Goal: Communication & Community: Answer question/provide support

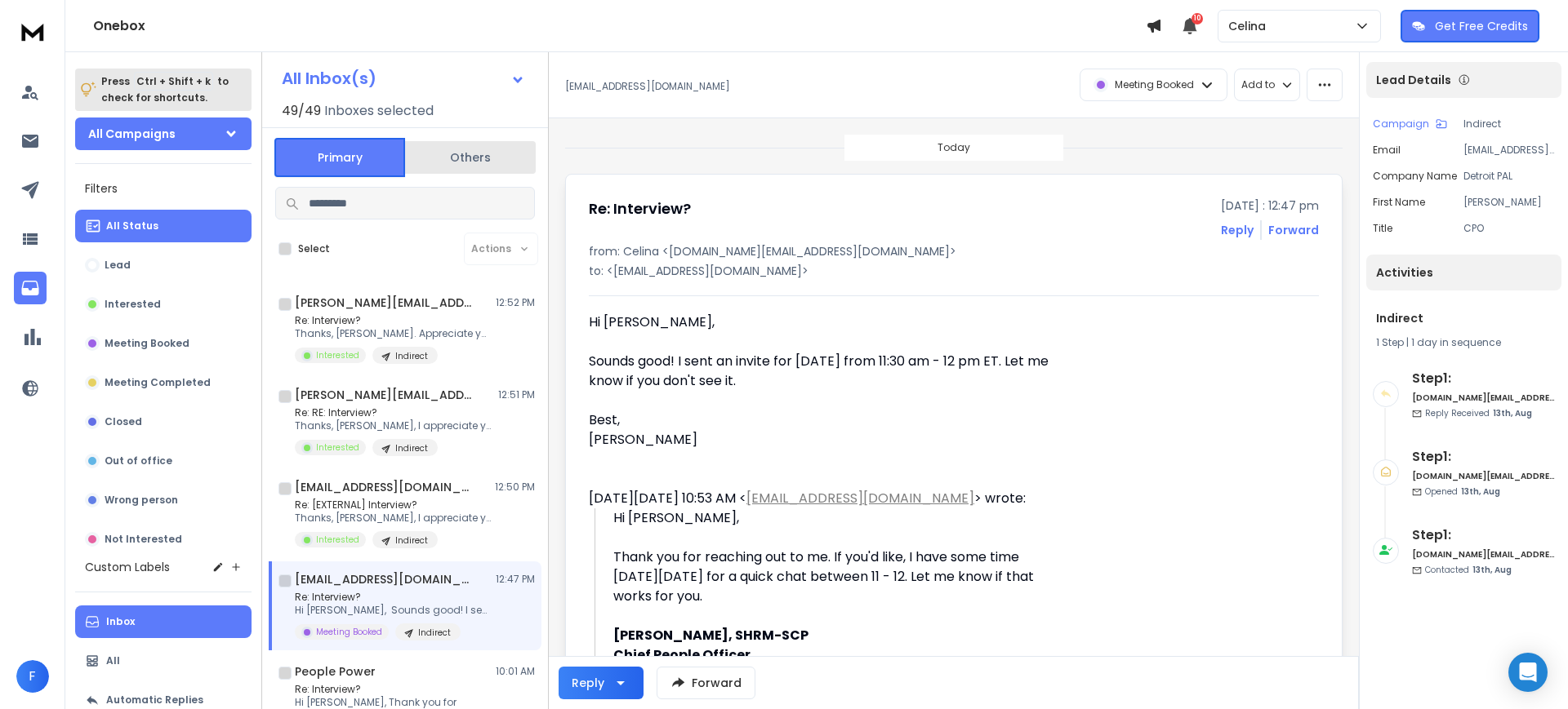
scroll to position [204, 0]
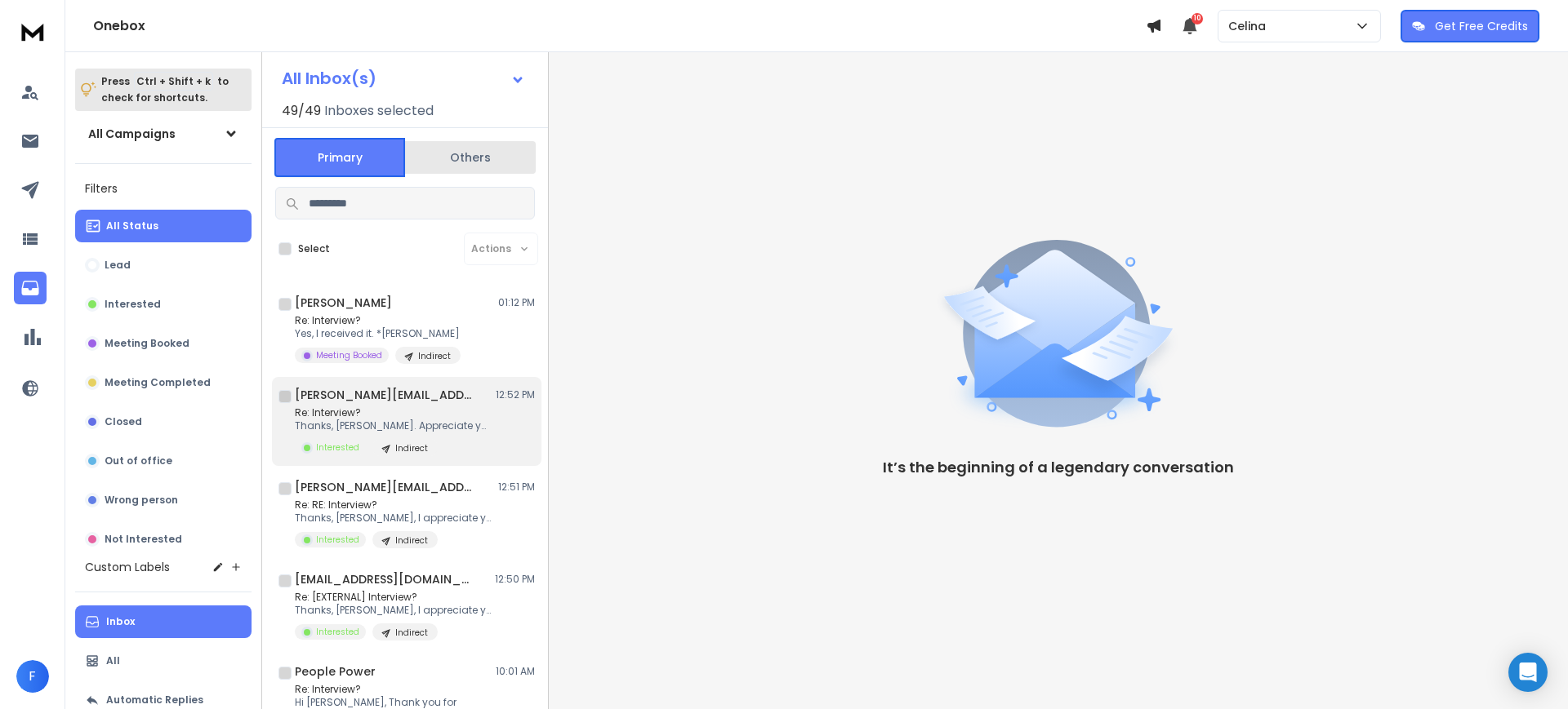
click at [460, 410] on p "Re: Interview?" at bounding box center [392, 413] width 196 height 13
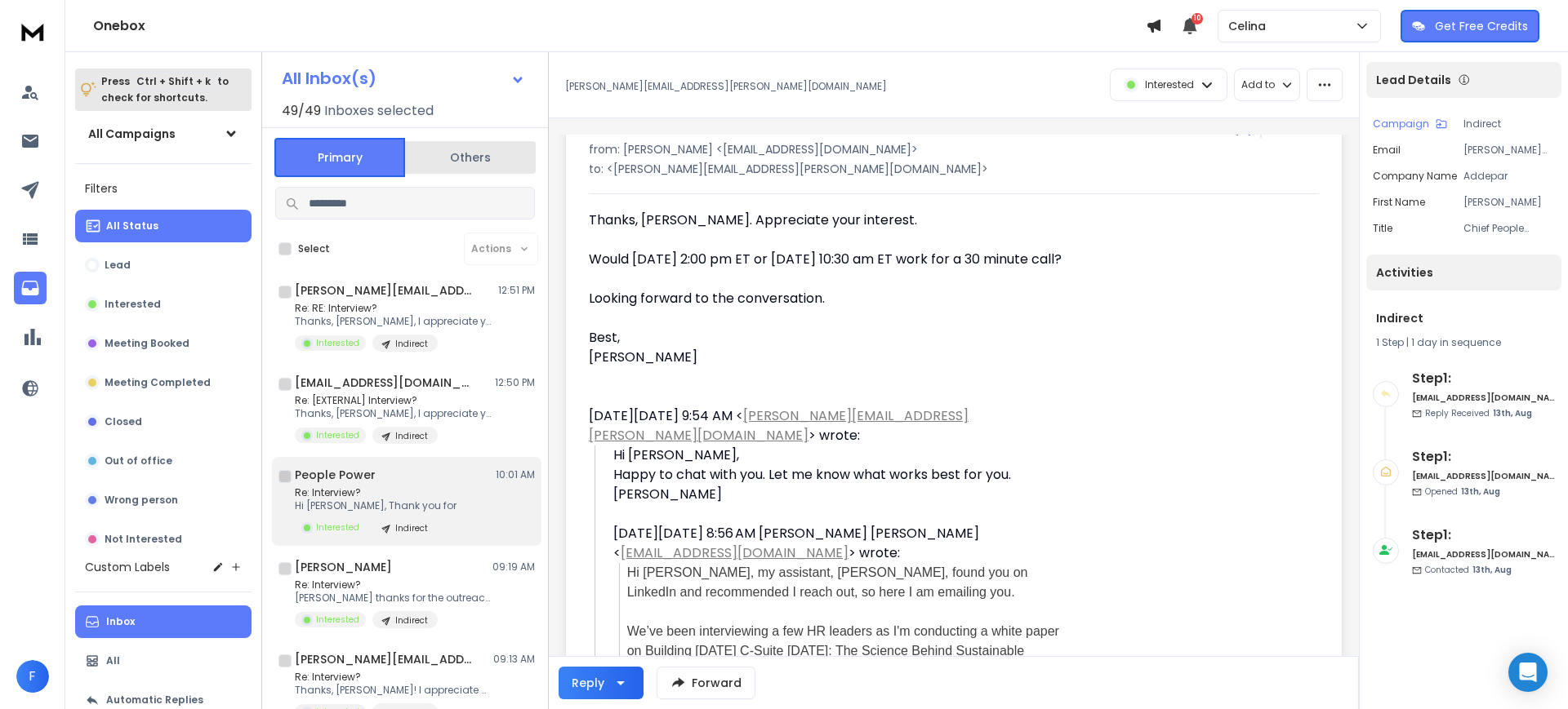
scroll to position [204, 0]
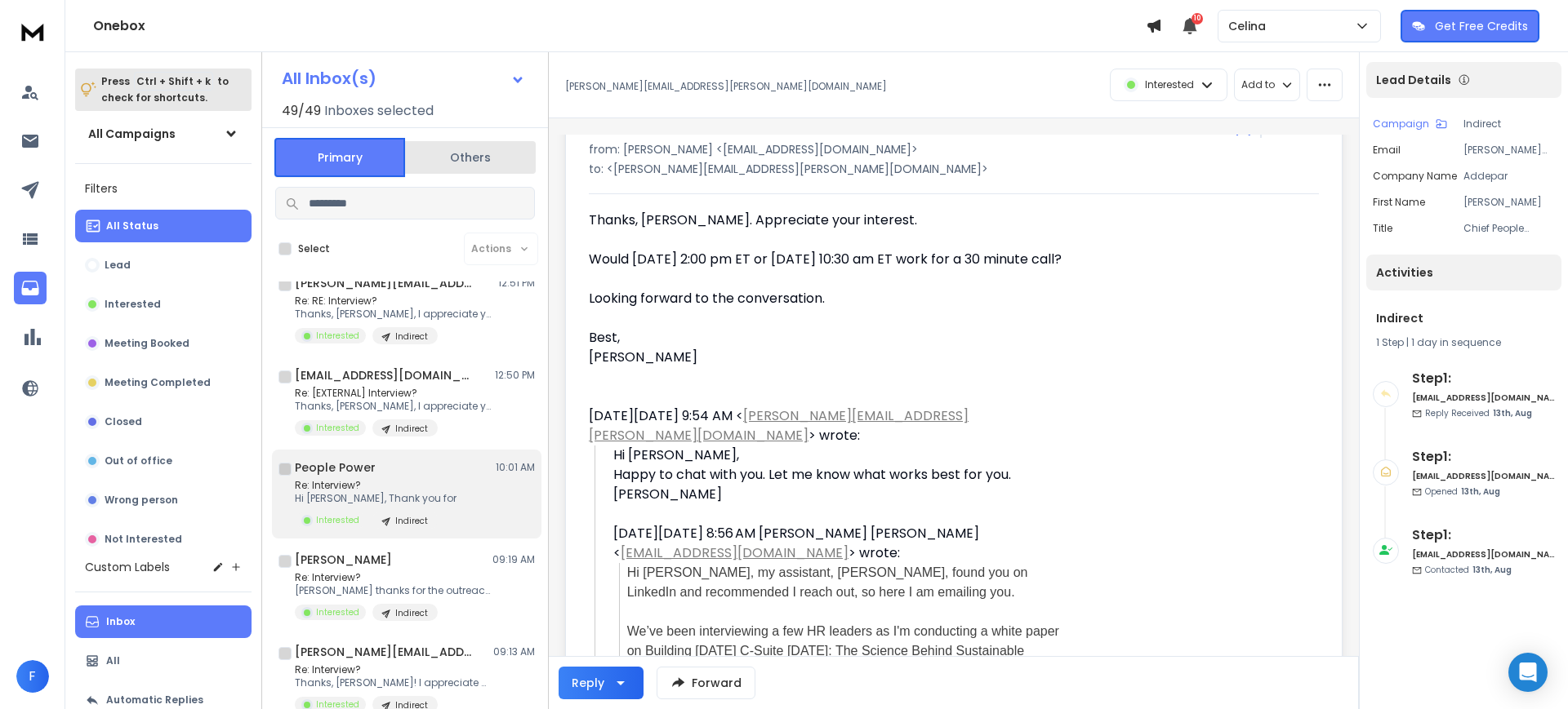
click at [416, 483] on p "Re: Interview?" at bounding box center [375, 485] width 162 height 13
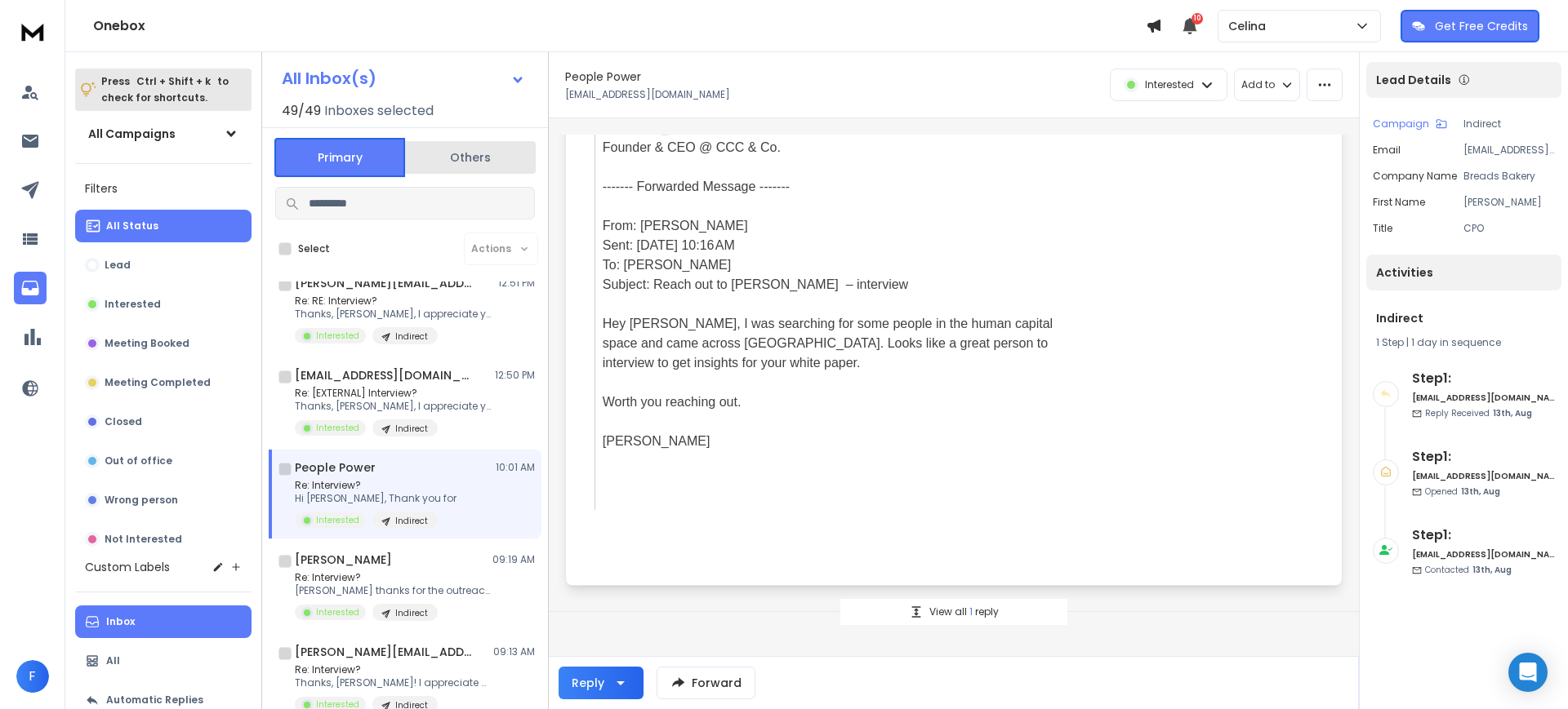
scroll to position [910, 0]
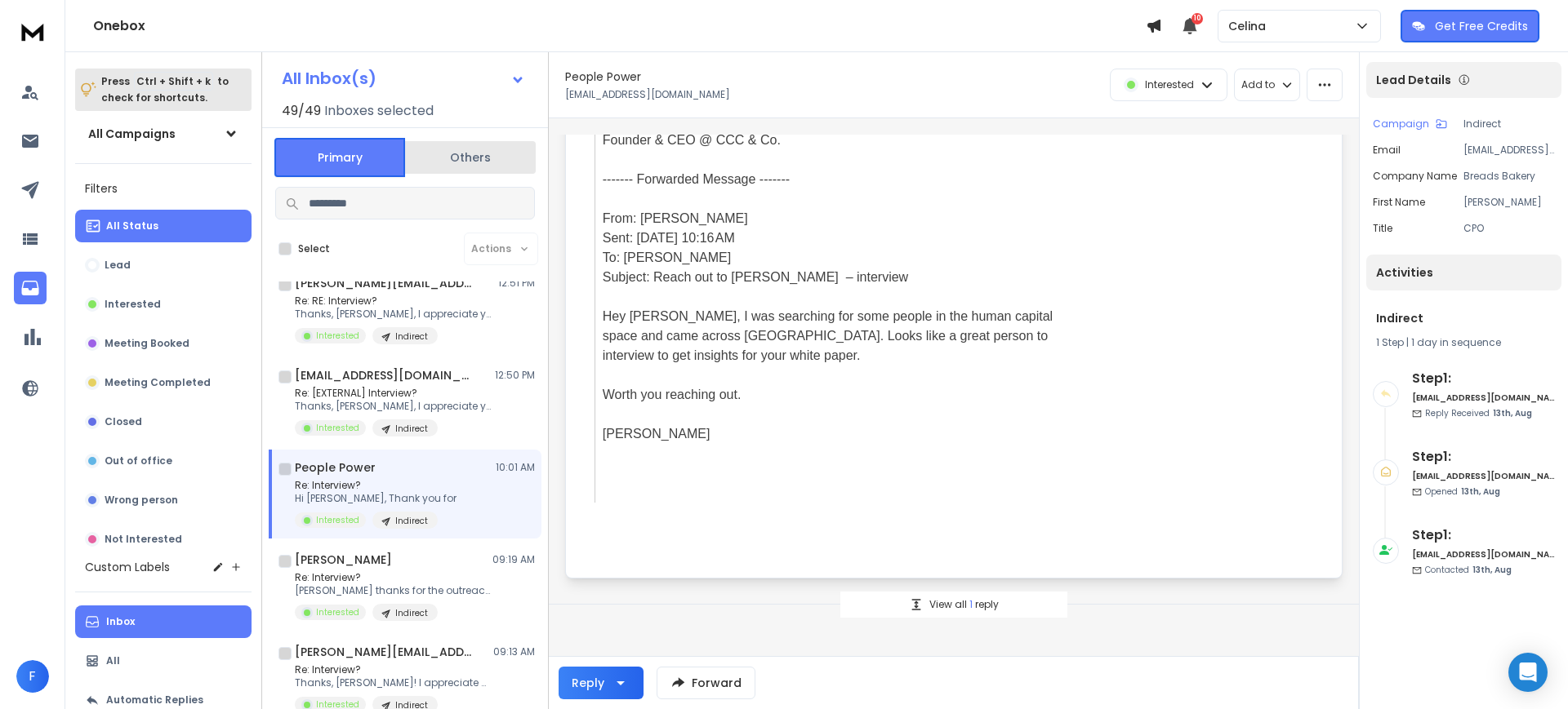
drag, startPoint x: 591, startPoint y: 315, endPoint x: 967, endPoint y: 495, distance: 416.9
copy div "Hi [PERSON_NAME], Thank you for reaching out. I’d be happy to speak with you. I…"
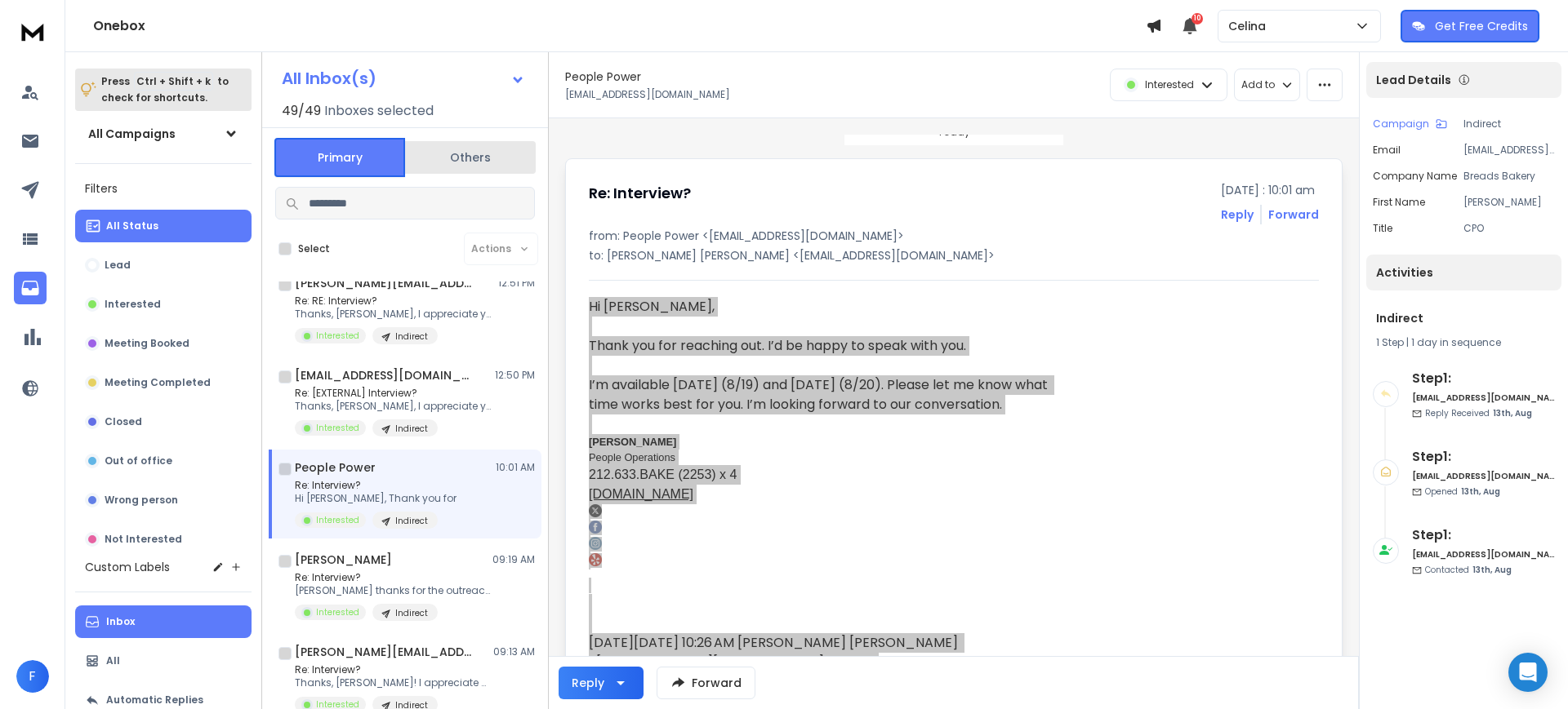
scroll to position [0, 0]
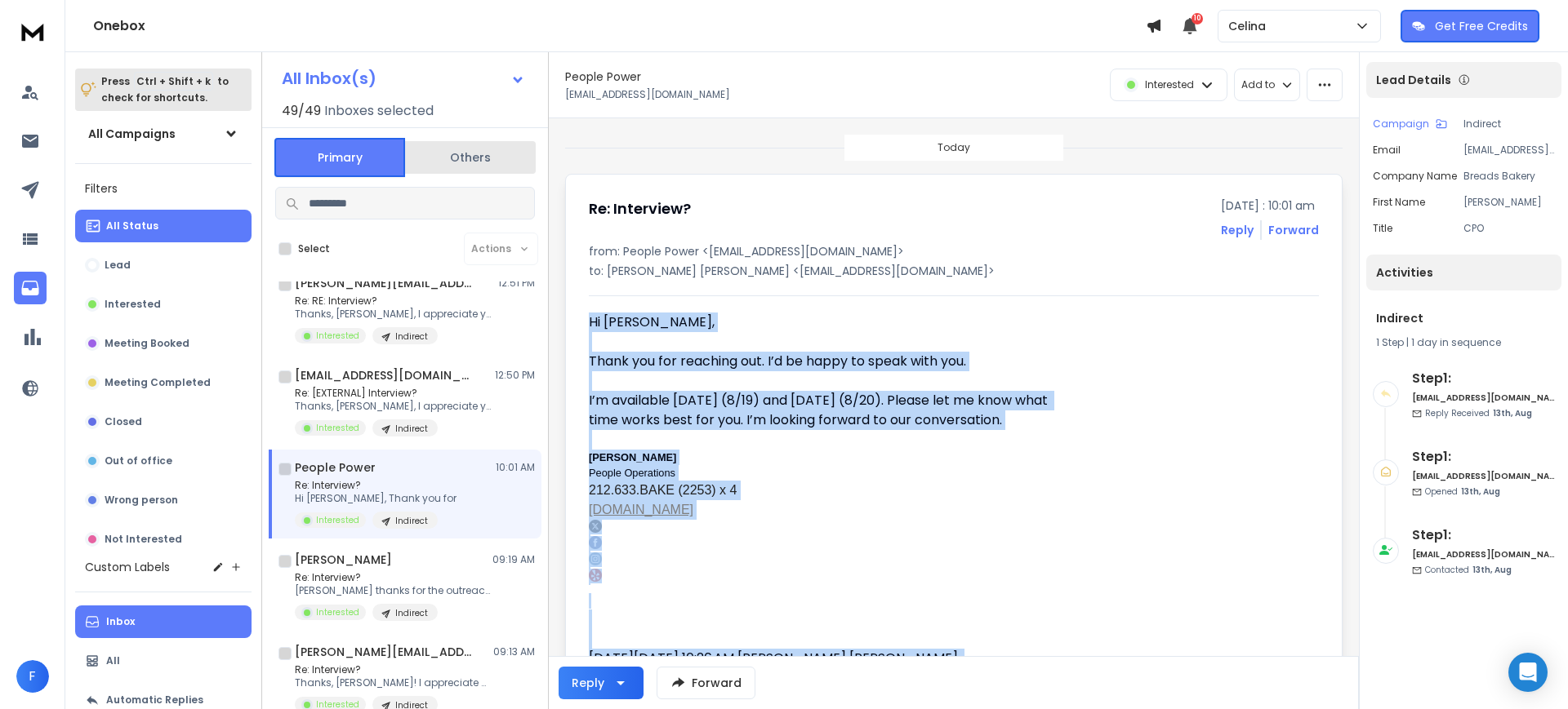
click at [898, 465] on div "[PERSON_NAME]" at bounding box center [827, 458] width 477 height 16
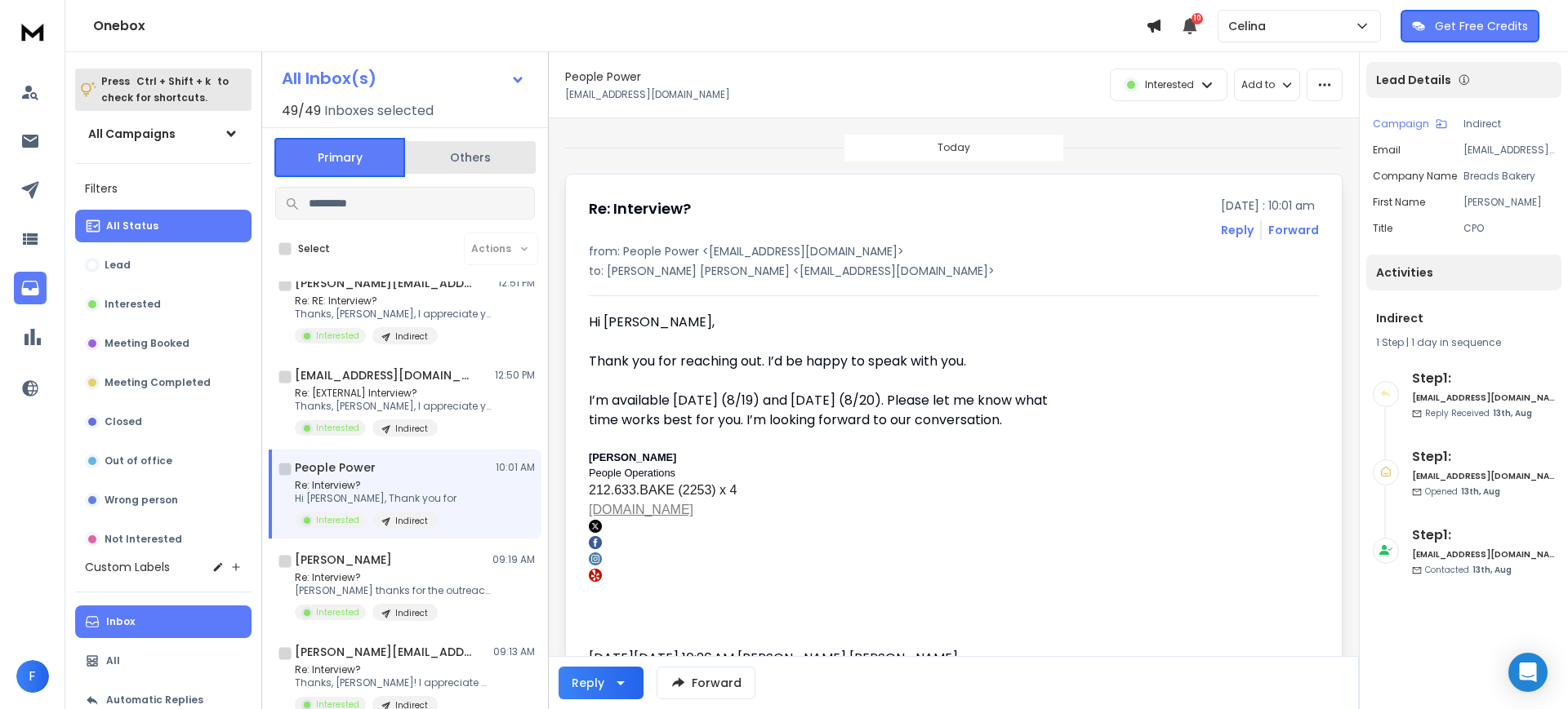
click at [604, 678] on div "Reply" at bounding box center [601, 683] width 58 height 19
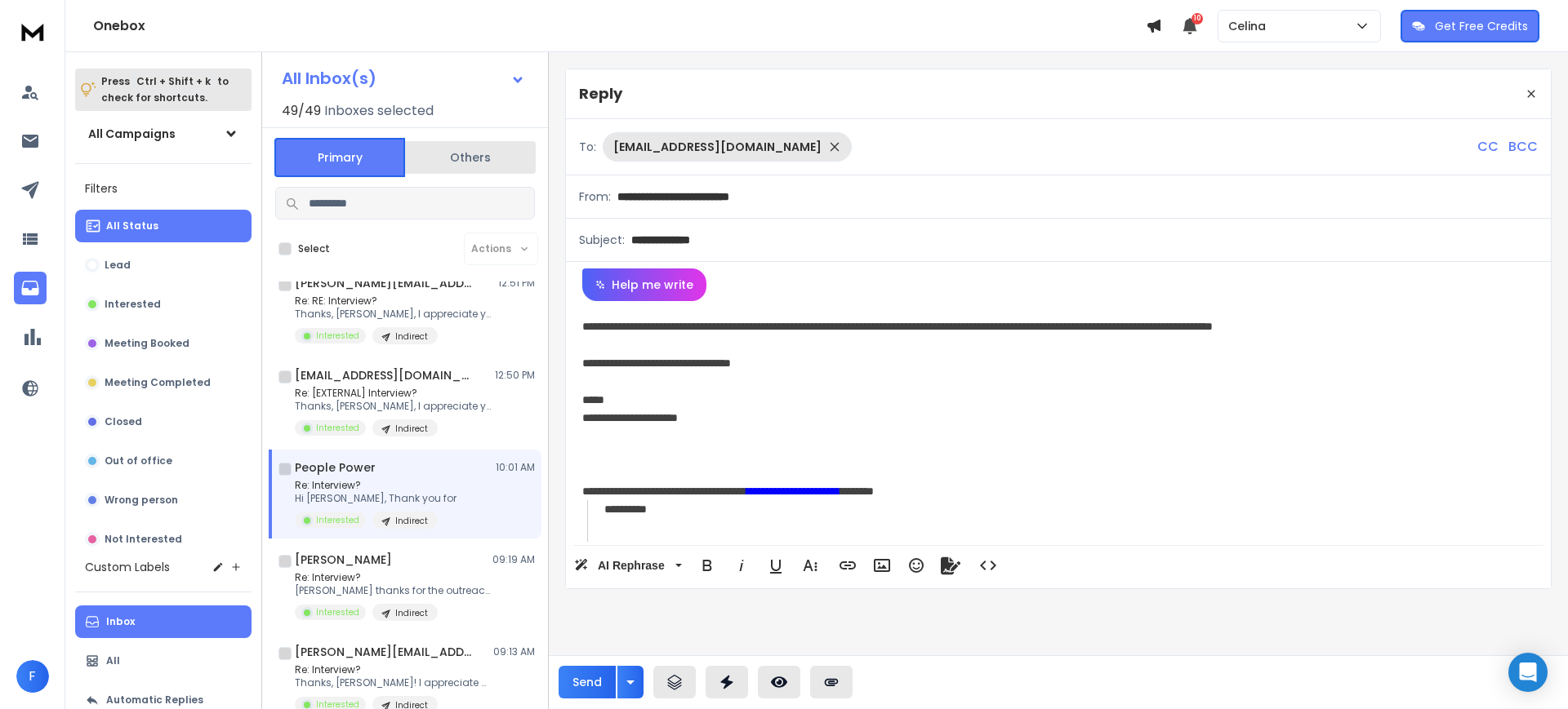
click at [715, 365] on div "**********" at bounding box center [1048, 363] width 932 height 18
click at [594, 675] on button "Send" at bounding box center [588, 682] width 58 height 32
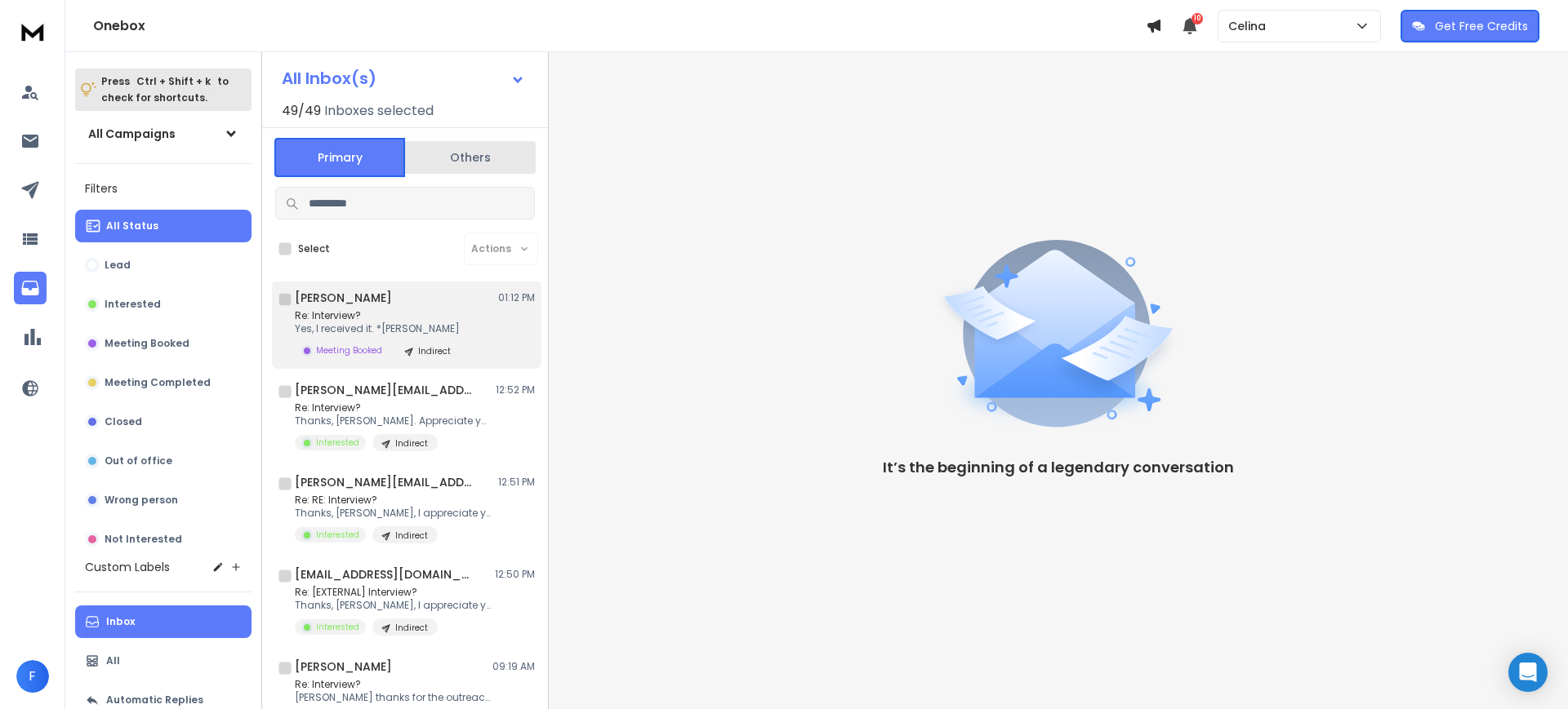
scroll to position [102, 0]
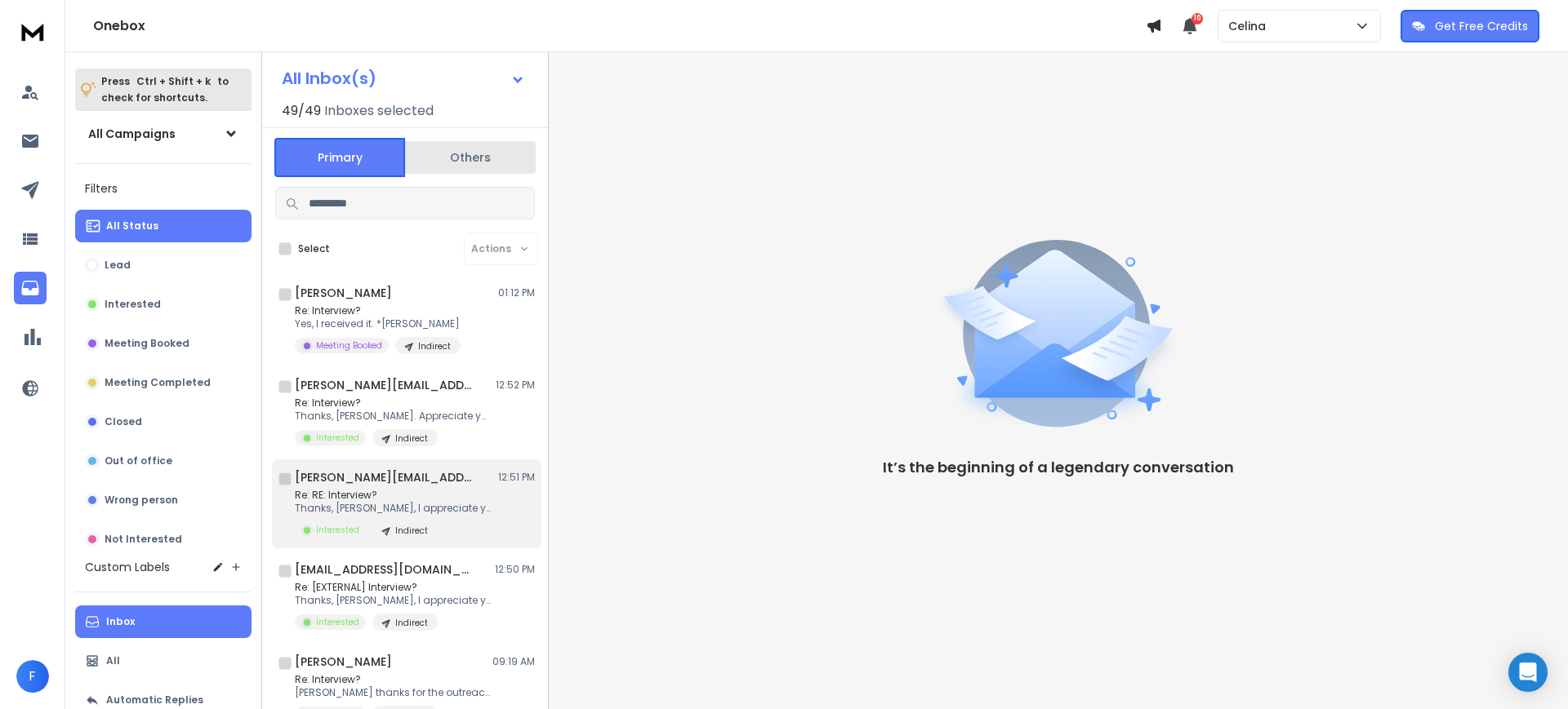
click at [464, 476] on h1 "[PERSON_NAME][EMAIL_ADDRESS][PERSON_NAME][DOMAIN_NAME]" at bounding box center [383, 478] width 179 height 17
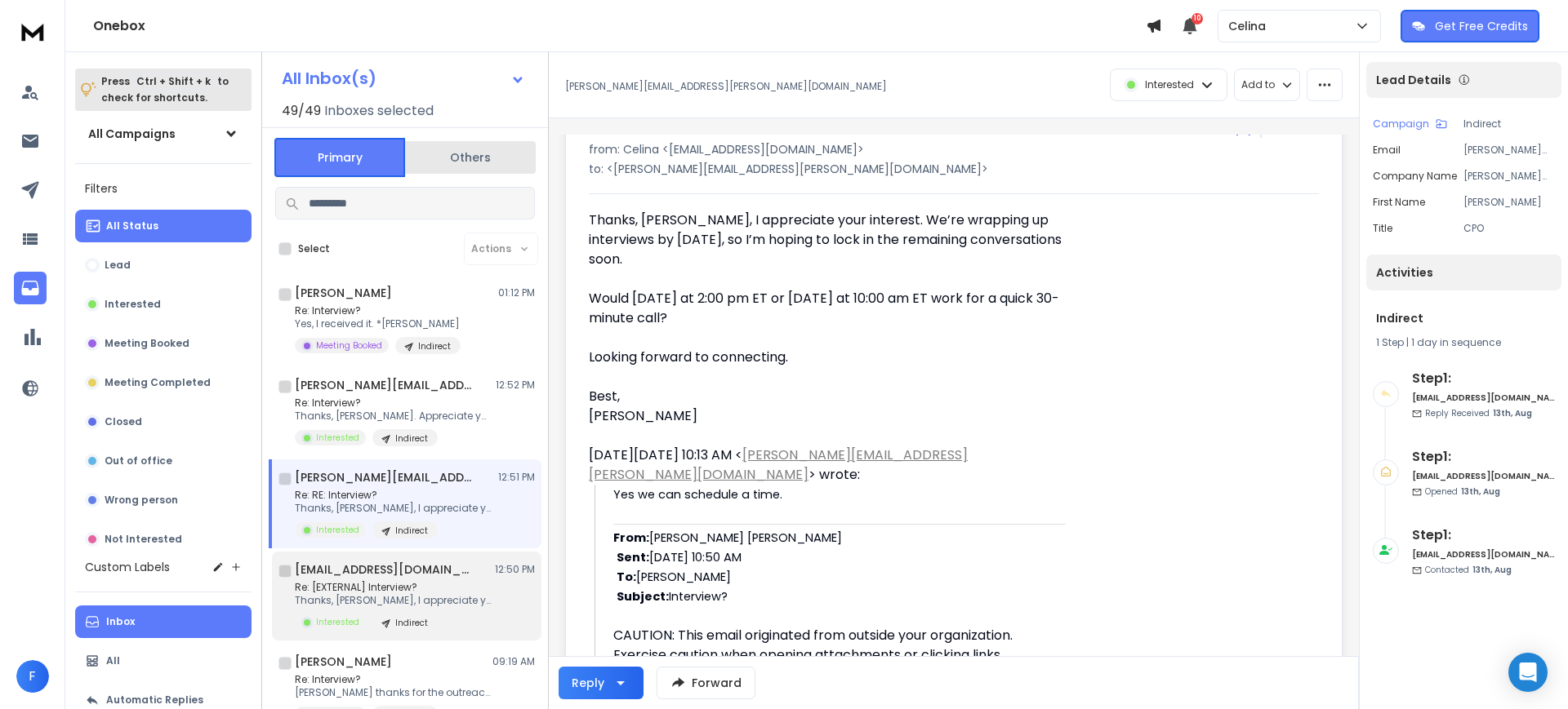
click at [408, 568] on h1 "[EMAIL_ADDRESS][DOMAIN_NAME]" at bounding box center [383, 570] width 179 height 17
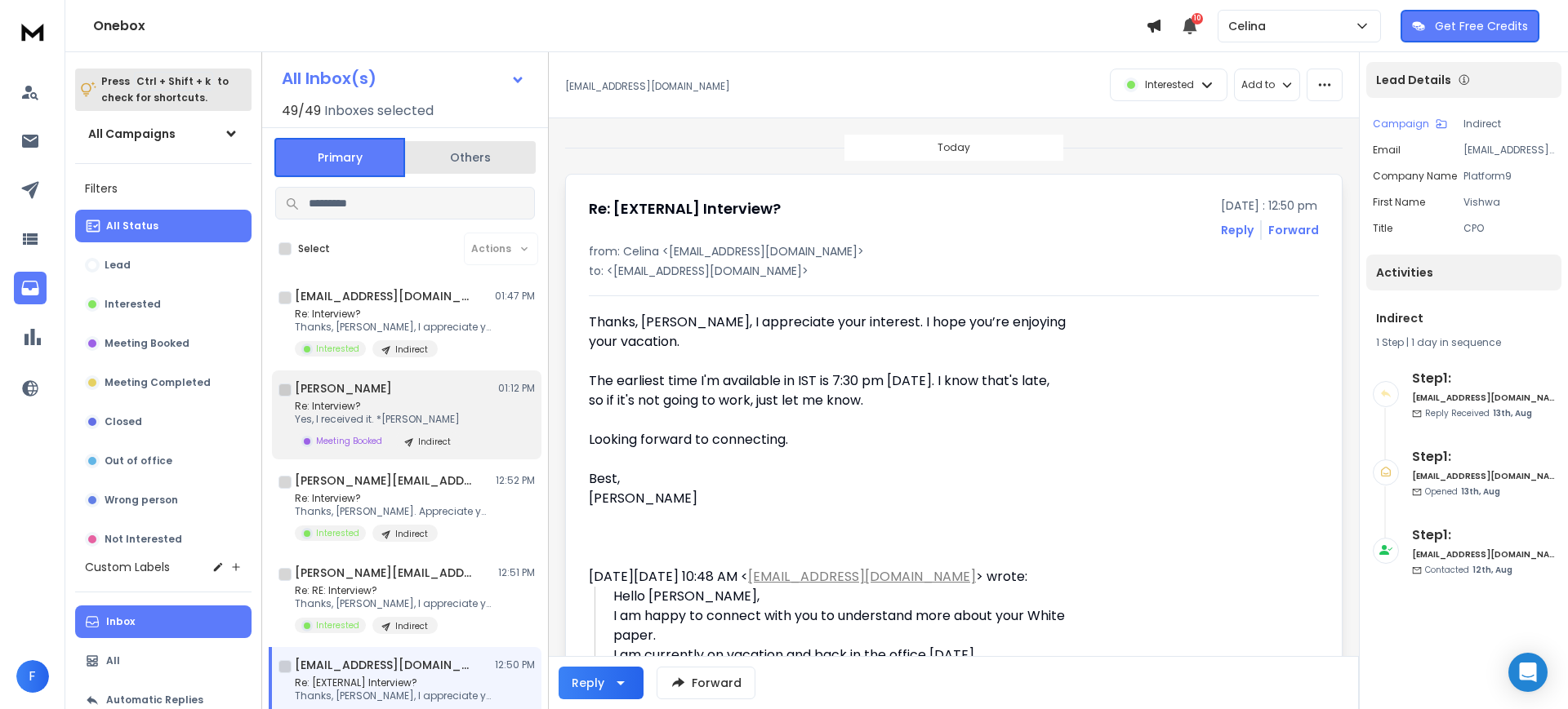
scroll to position [0, 0]
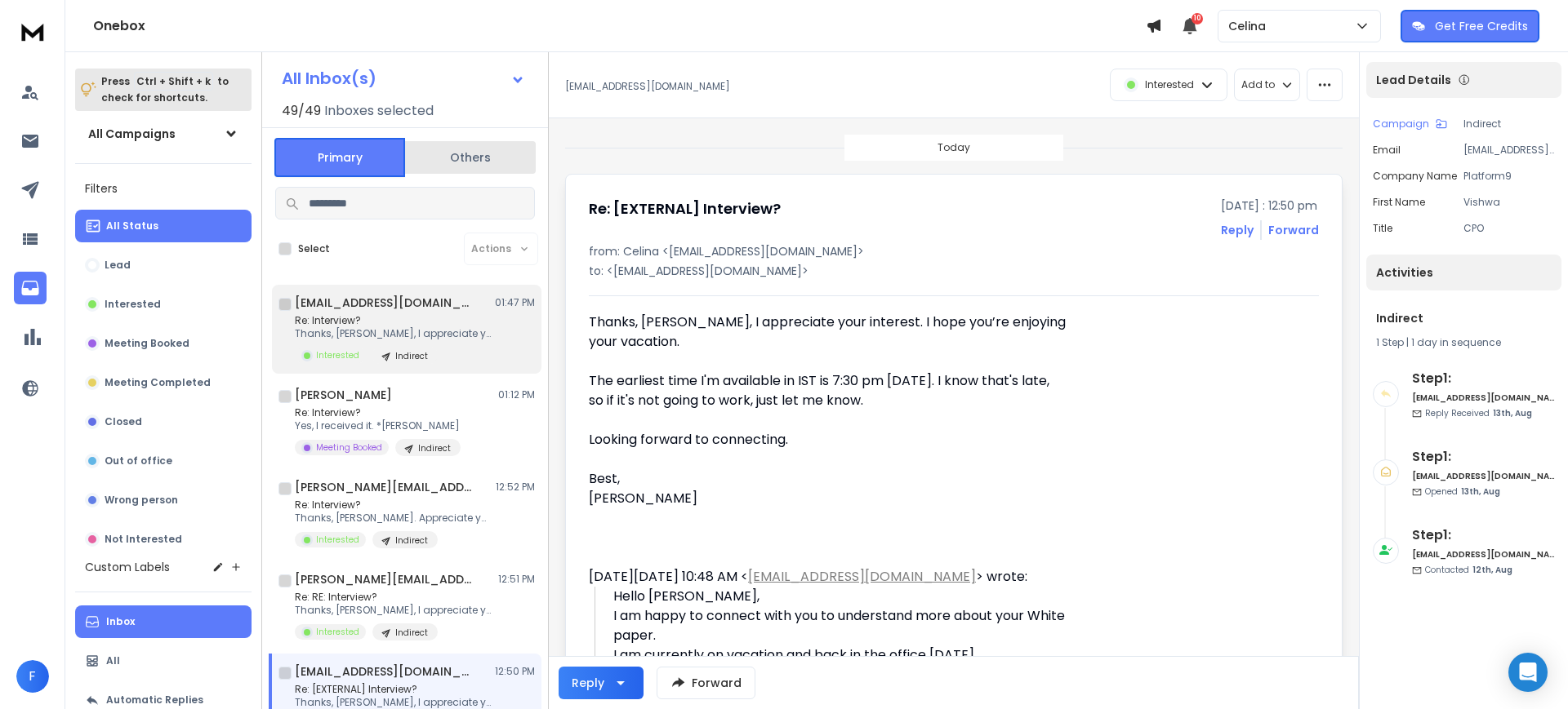
click at [405, 325] on p "Re: Interview?" at bounding box center [392, 321] width 196 height 13
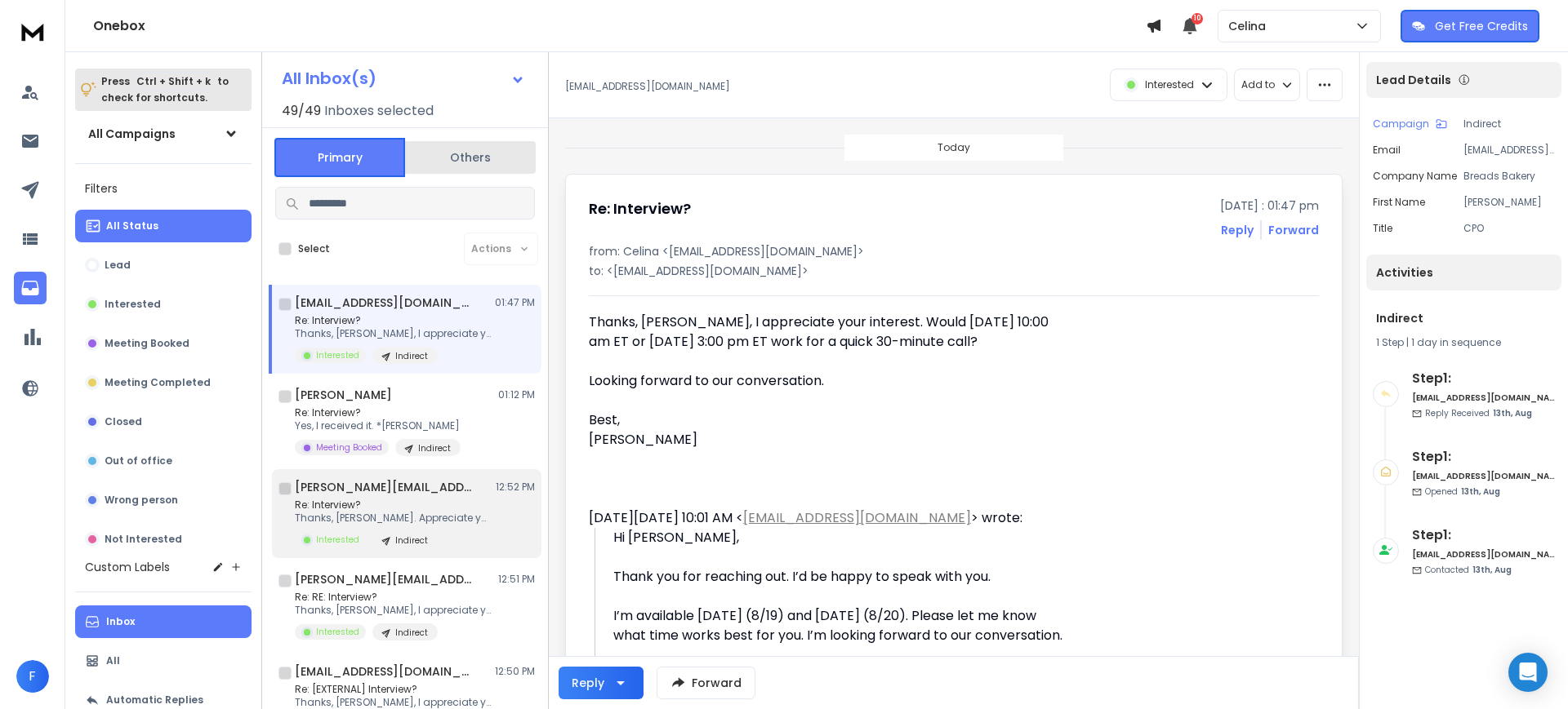
click at [430, 509] on p "Re: Interview?" at bounding box center [392, 505] width 196 height 13
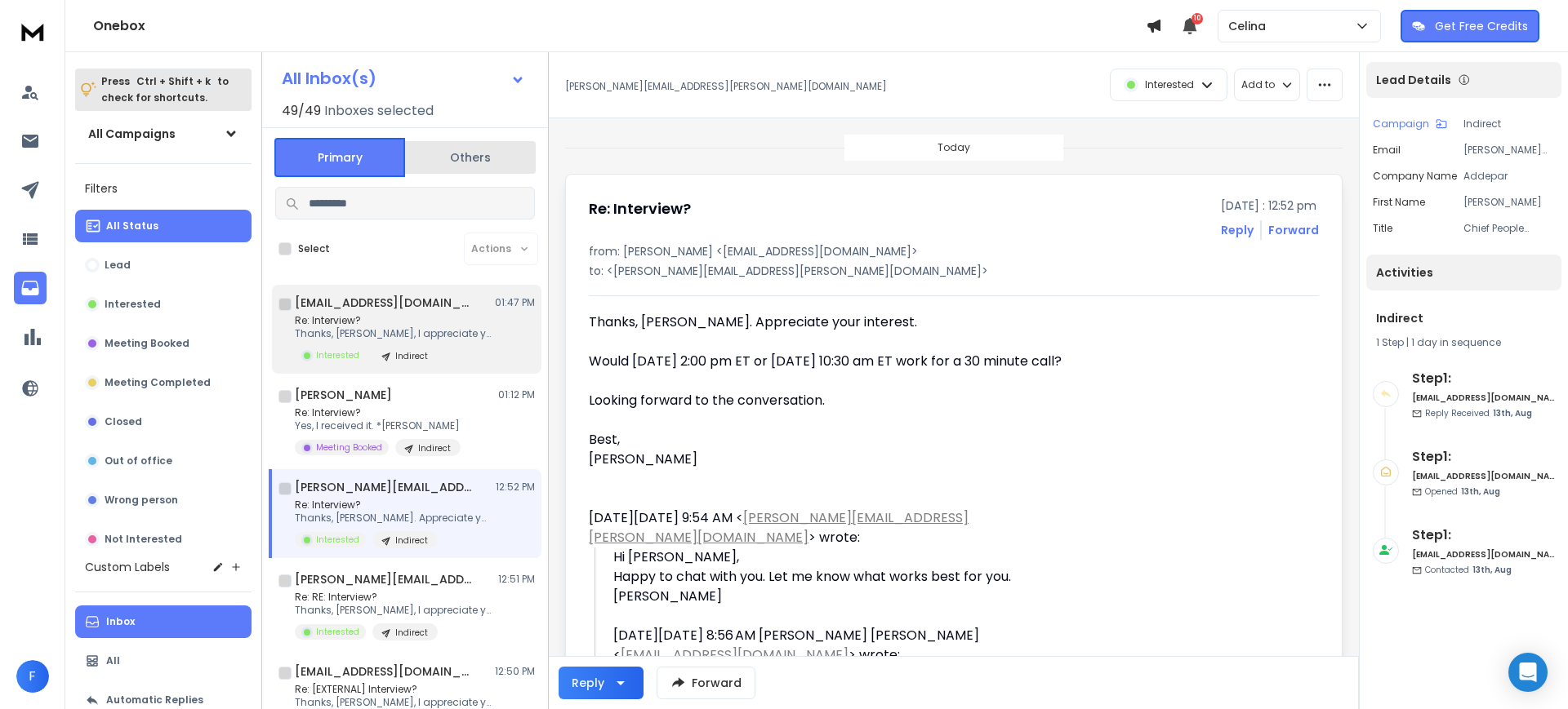
click at [437, 304] on h1 "[EMAIL_ADDRESS][DOMAIN_NAME]" at bounding box center [383, 303] width 179 height 17
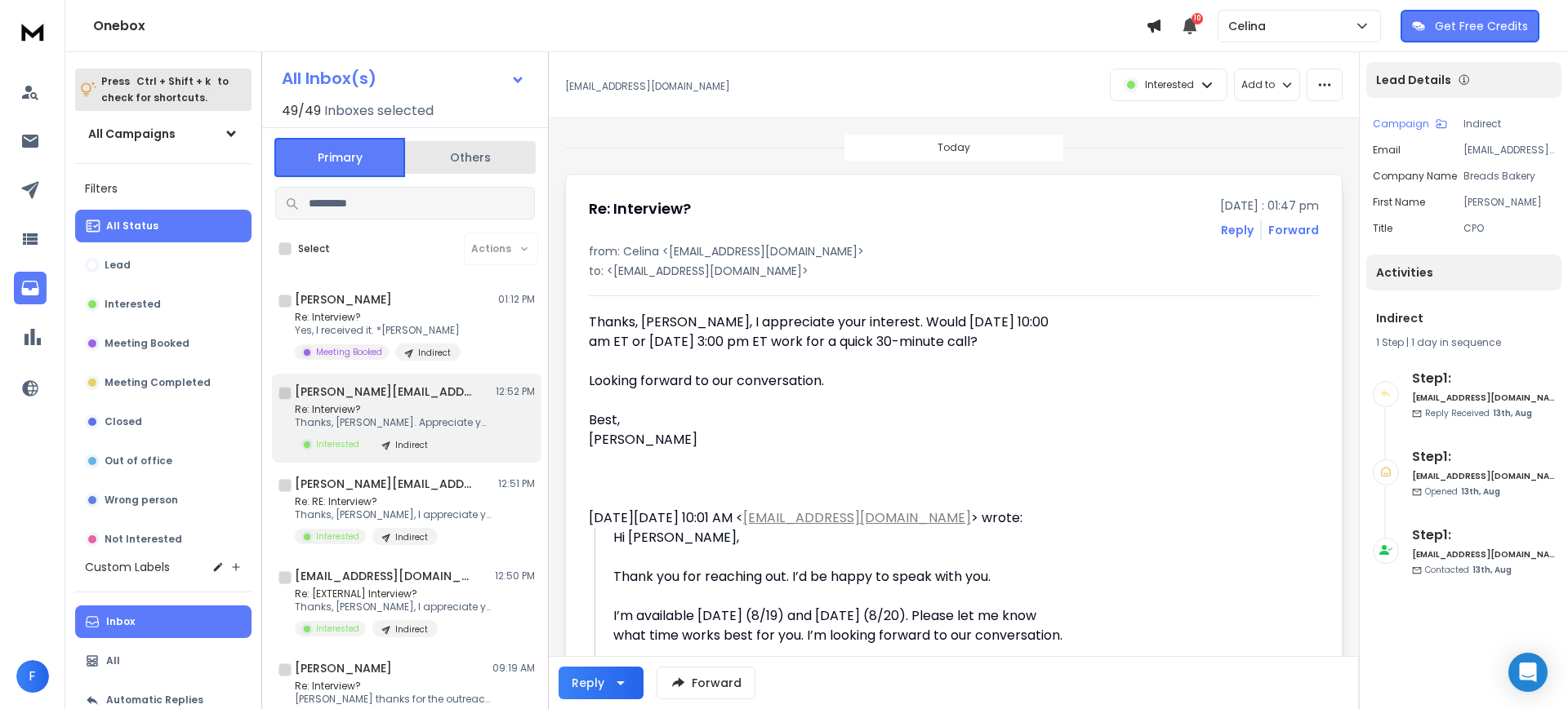
scroll to position [102, 0]
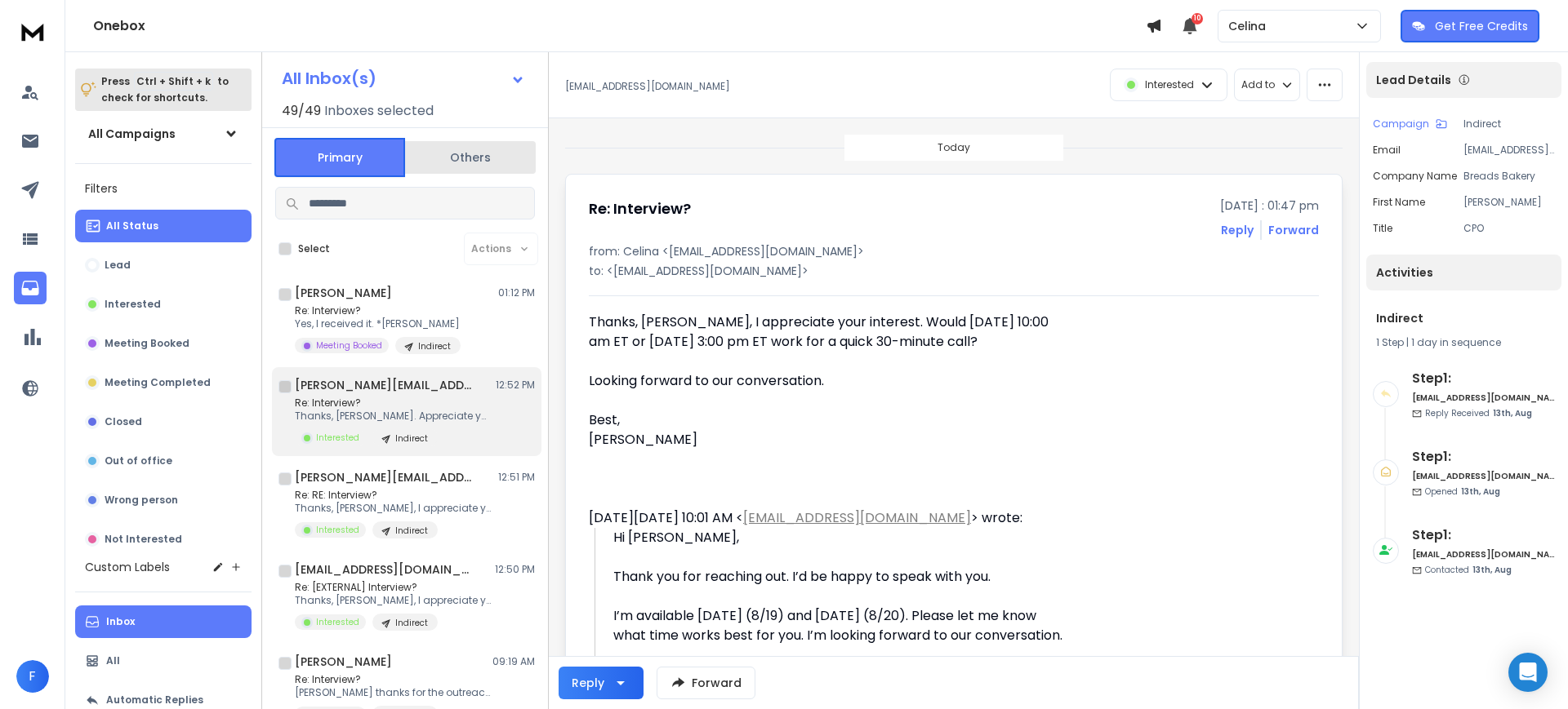
click at [415, 412] on p "Thanks, [PERSON_NAME]. Appreciate your interest. Would" at bounding box center [392, 417] width 196 height 13
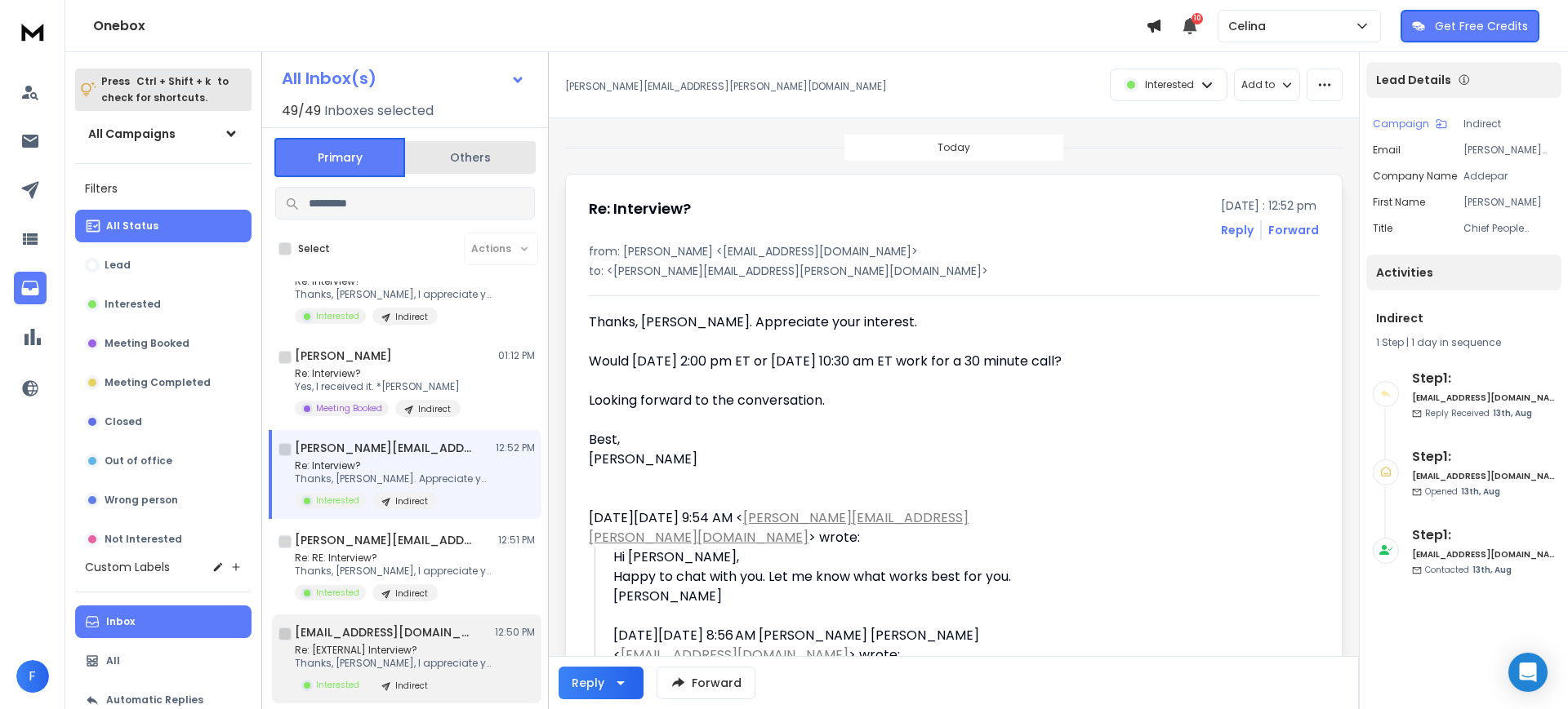
scroll to position [0, 0]
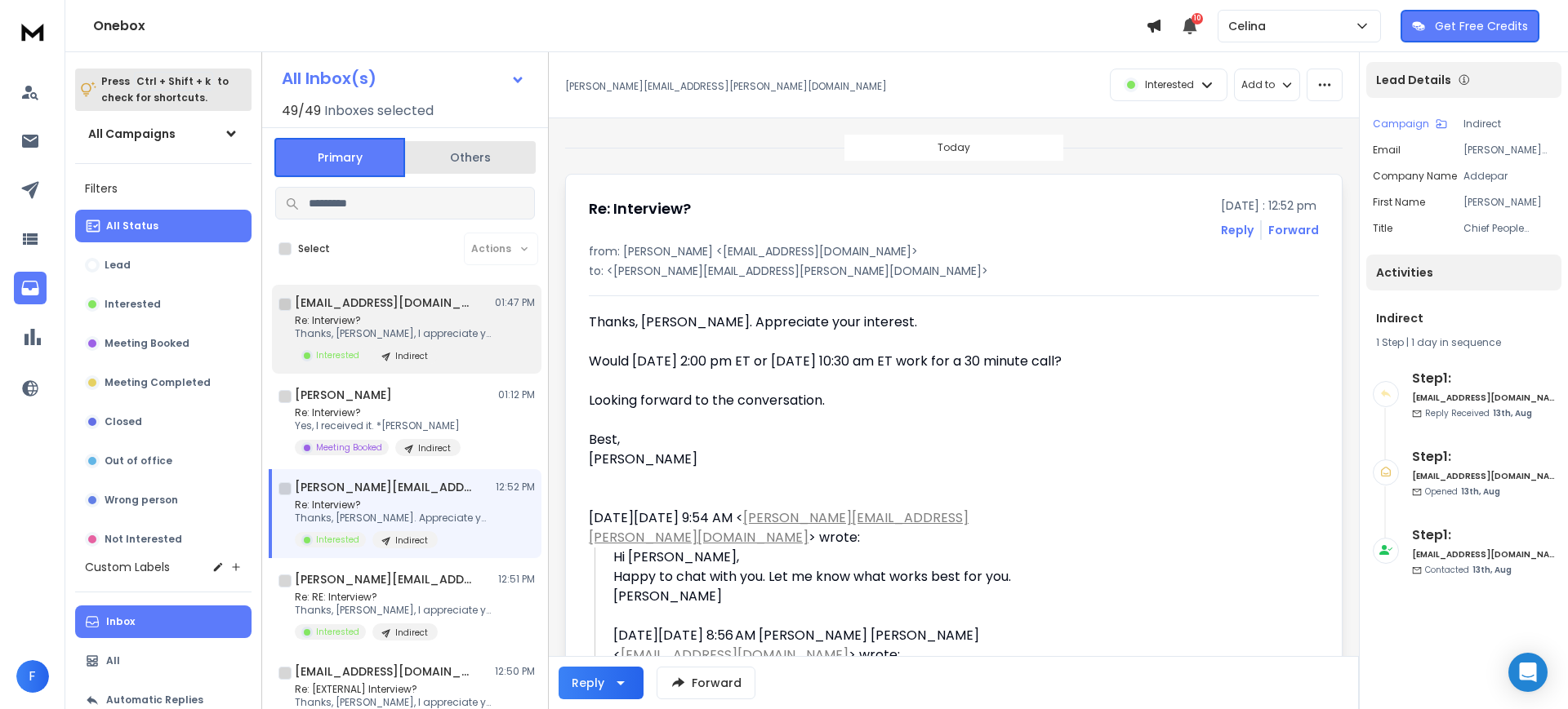
click at [443, 315] on p "Re: Interview?" at bounding box center [392, 321] width 196 height 13
